Goal: Information Seeking & Learning: Check status

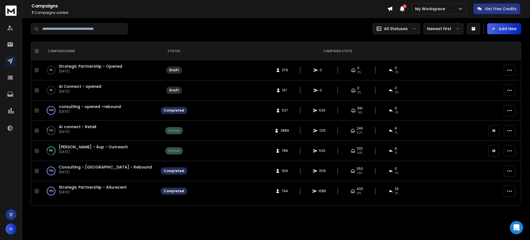
click at [77, 102] on td "100 % consulting - opened -rebound 10 days ago" at bounding box center [99, 110] width 116 height 20
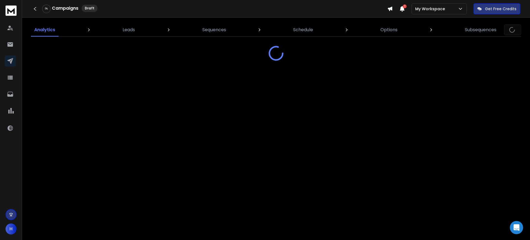
click at [78, 105] on div "Your warmest leads are on your site – Turn visits into conversations Reach Out …" at bounding box center [265, 120] width 530 height 240
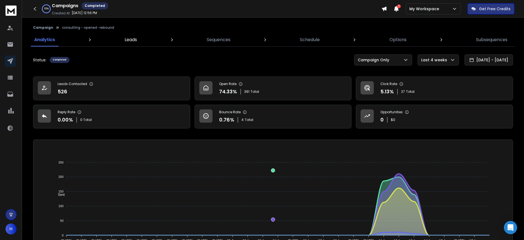
click at [127, 37] on p "Leads" at bounding box center [131, 39] width 12 height 7
click at [6, 63] on link at bounding box center [10, 60] width 11 height 11
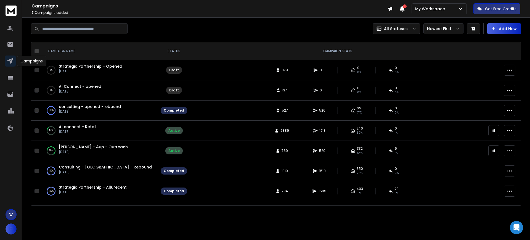
click at [193, 30] on div at bounding box center [153, 28] width 245 height 11
click at [398, 8] on div "1 My Workspace Get Free Credits" at bounding box center [453, 8] width 133 height 11
click at [401, 8] on icon at bounding box center [401, 9] width 5 height 6
click at [222, 35] on div "Campaigns 7 Campaigns Added All Statuses Newest First Add New CAMPAIGN NAME STA…" at bounding box center [276, 114] width 490 height 182
